Goal: Task Accomplishment & Management: Manage account settings

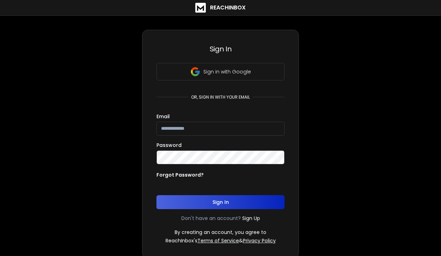
click at [212, 127] on input "email" at bounding box center [220, 129] width 128 height 14
paste input "**********"
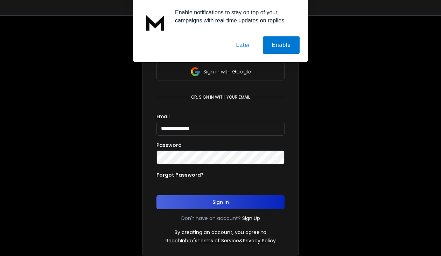
type input "**********"
click at [242, 46] on button "Later" at bounding box center [242, 44] width 31 height 17
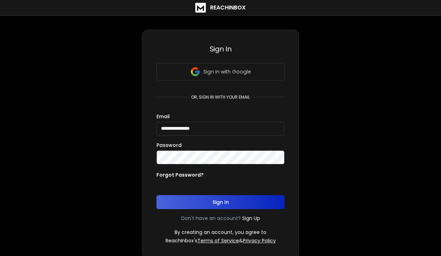
click at [214, 210] on div "**********" at bounding box center [220, 153] width 128 height 181
click at [219, 206] on button "Sign In" at bounding box center [220, 202] width 128 height 14
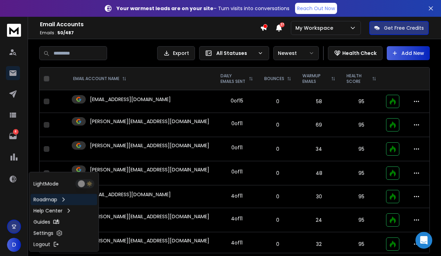
click at [83, 183] on button "button" at bounding box center [85, 184] width 19 height 9
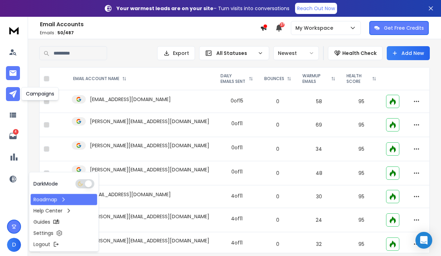
click at [13, 92] on icon at bounding box center [12, 93] width 7 height 7
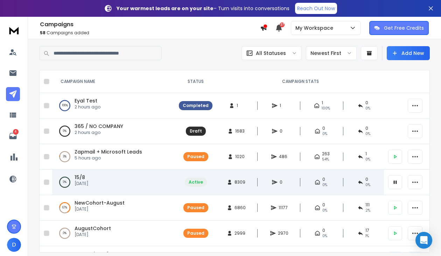
click at [92, 173] on td "0 % 15/8 3 days ago" at bounding box center [113, 183] width 122 height 26
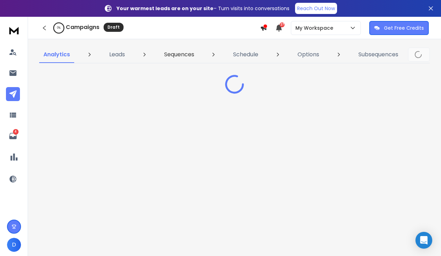
click at [177, 54] on p "Sequences" at bounding box center [179, 54] width 30 height 8
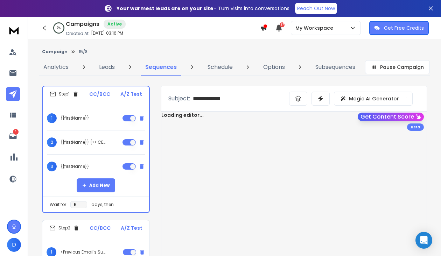
scroll to position [42, 0]
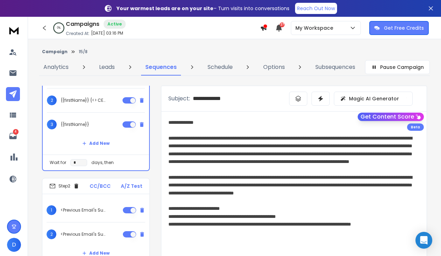
click at [78, 165] on input "*" at bounding box center [78, 162] width 17 height 7
type input "*"
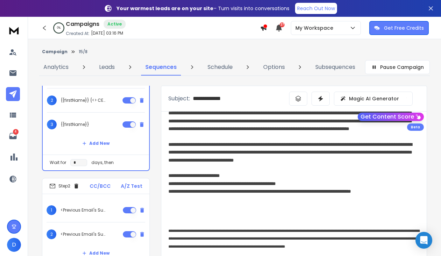
click at [90, 220] on div "1 <Previous Email's Subject>" at bounding box center [96, 210] width 99 height 24
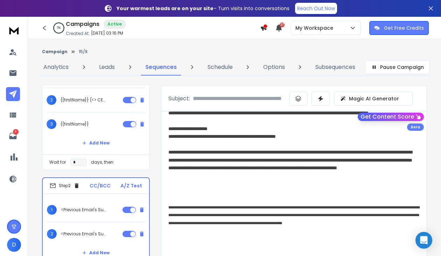
scroll to position [40, 0]
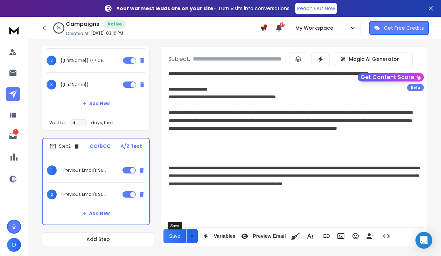
type input "*"
type input "**********"
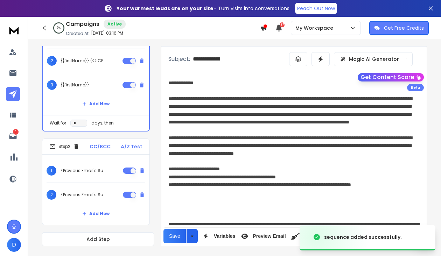
scroll to position [0, 0]
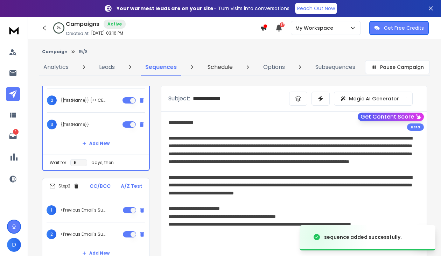
click at [221, 71] on p "Schedule" at bounding box center [220, 67] width 25 height 8
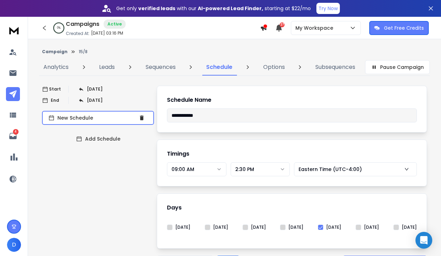
click at [284, 230] on button "Thursday" at bounding box center [283, 228] width 6 height 6
click at [247, 229] on div "Wednesday" at bounding box center [253, 228] width 23 height 6
click at [244, 229] on button "Wednesday" at bounding box center [245, 228] width 6 height 6
click at [208, 228] on button "Tuesday" at bounding box center [208, 228] width 6 height 6
click at [323, 228] on button "Friday" at bounding box center [321, 228] width 6 height 6
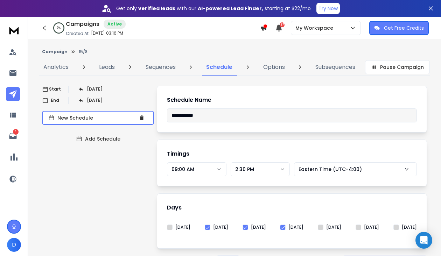
scroll to position [23, 0]
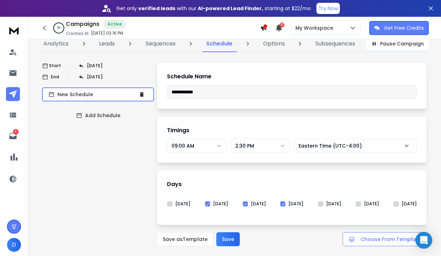
click at [228, 240] on button "Save" at bounding box center [227, 239] width 23 height 14
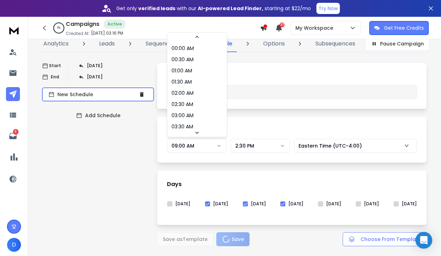
click at [201, 149] on button "09:00 AM" at bounding box center [196, 146] width 59 height 14
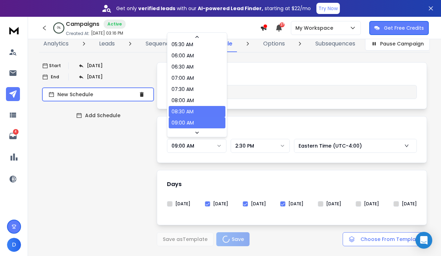
select select "********"
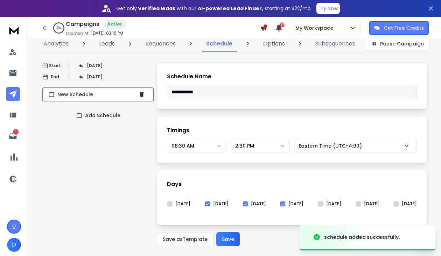
click at [228, 239] on button "Save" at bounding box center [227, 239] width 23 height 14
click at [286, 204] on button "Thursday" at bounding box center [283, 204] width 6 height 6
click at [231, 246] on div "**********" at bounding box center [234, 154] width 391 height 190
click at [235, 239] on button "Save" at bounding box center [227, 239] width 23 height 14
click at [15, 90] on link at bounding box center [13, 94] width 14 height 14
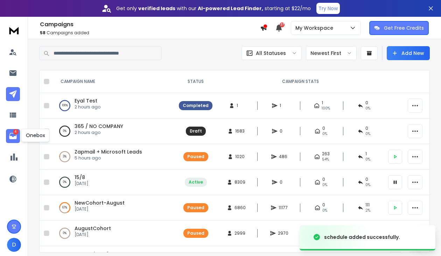
click at [13, 132] on p "4" at bounding box center [16, 132] width 6 height 6
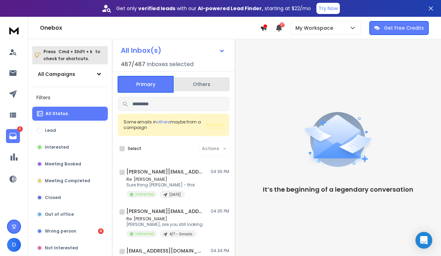
click at [190, 100] on input at bounding box center [173, 104] width 111 height 14
click at [206, 84] on button "Others" at bounding box center [202, 84] width 56 height 15
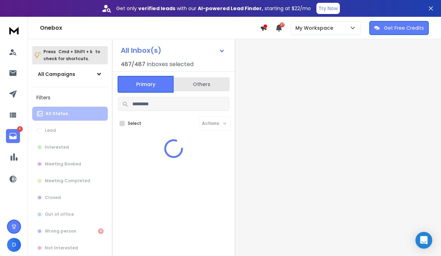
click at [148, 87] on button "Primary" at bounding box center [146, 84] width 56 height 17
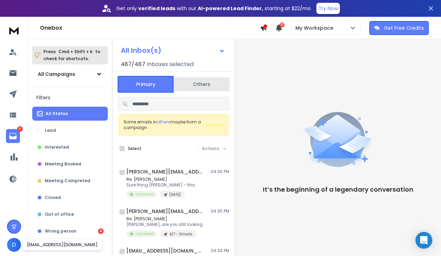
click at [14, 245] on span "D" at bounding box center [14, 245] width 14 height 14
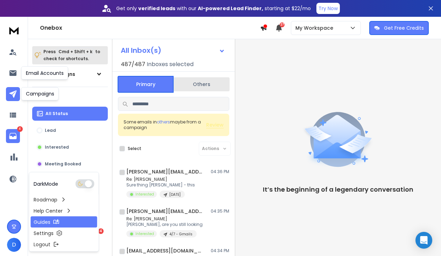
click at [12, 97] on icon at bounding box center [13, 94] width 8 height 8
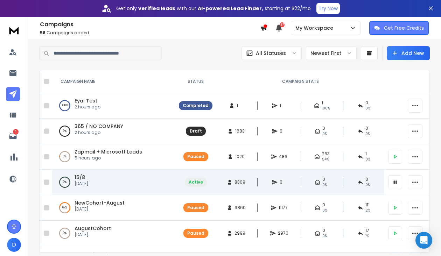
click at [84, 175] on span "15/8" at bounding box center [80, 177] width 10 height 7
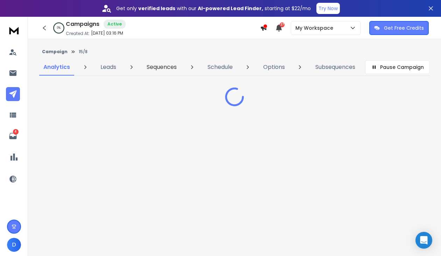
click at [157, 64] on p "Sequences" at bounding box center [162, 67] width 30 height 8
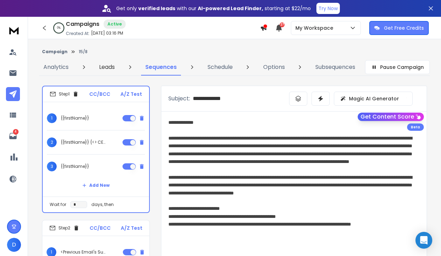
click at [118, 68] on link "Leads" at bounding box center [107, 67] width 24 height 17
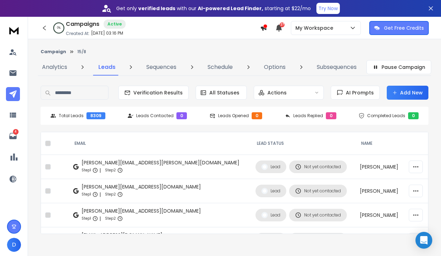
click at [260, 66] on div "Analytics Leads Sequences Schedule Options Subsequences" at bounding box center [199, 67] width 323 height 17
click at [270, 66] on p "Options" at bounding box center [275, 67] width 22 height 8
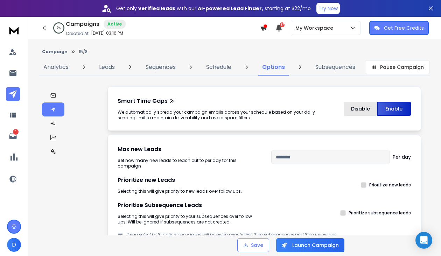
scroll to position [348, 0]
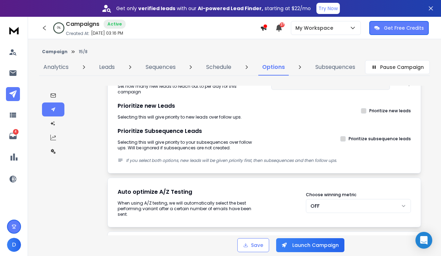
click at [318, 245] on button "Launch Campaign" at bounding box center [310, 245] width 68 height 14
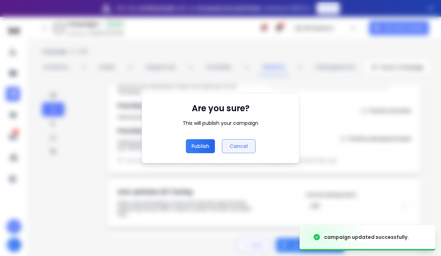
click at [193, 145] on button "Publish" at bounding box center [200, 146] width 29 height 14
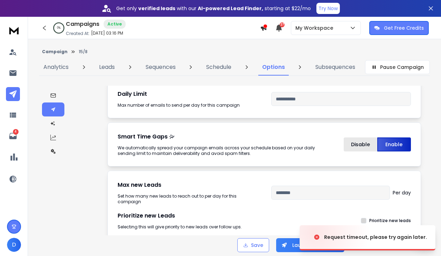
scroll to position [458, 0]
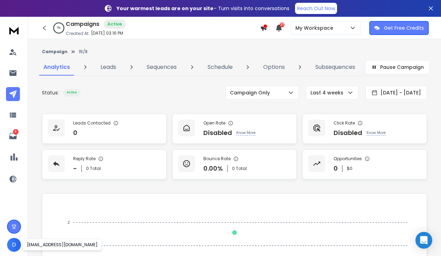
click at [16, 242] on span "D" at bounding box center [14, 245] width 14 height 14
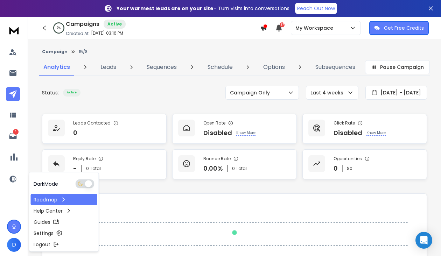
click at [37, 245] on p "Logout" at bounding box center [42, 244] width 17 height 7
